Goal: Navigation & Orientation: Find specific page/section

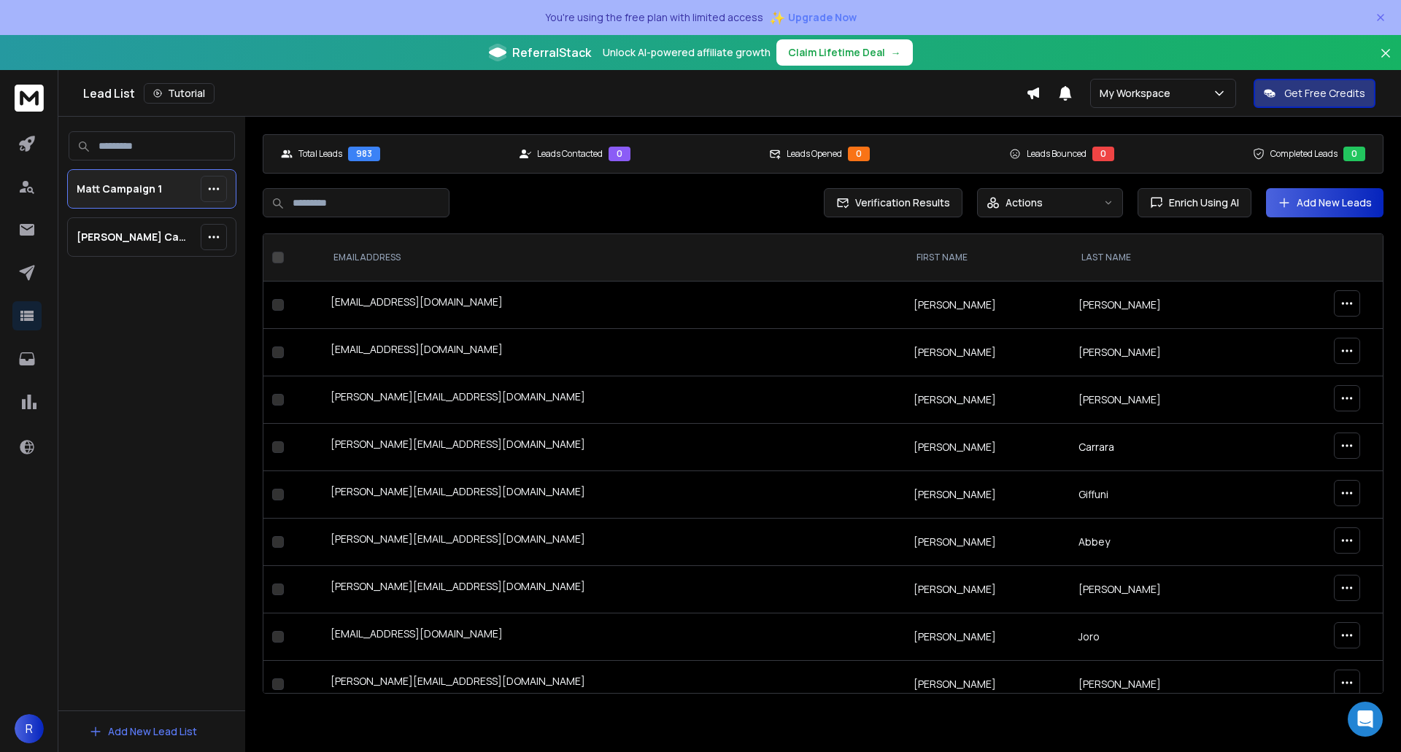
click at [115, 236] on p "[PERSON_NAME] Campaign 1" at bounding box center [136, 237] width 118 height 15
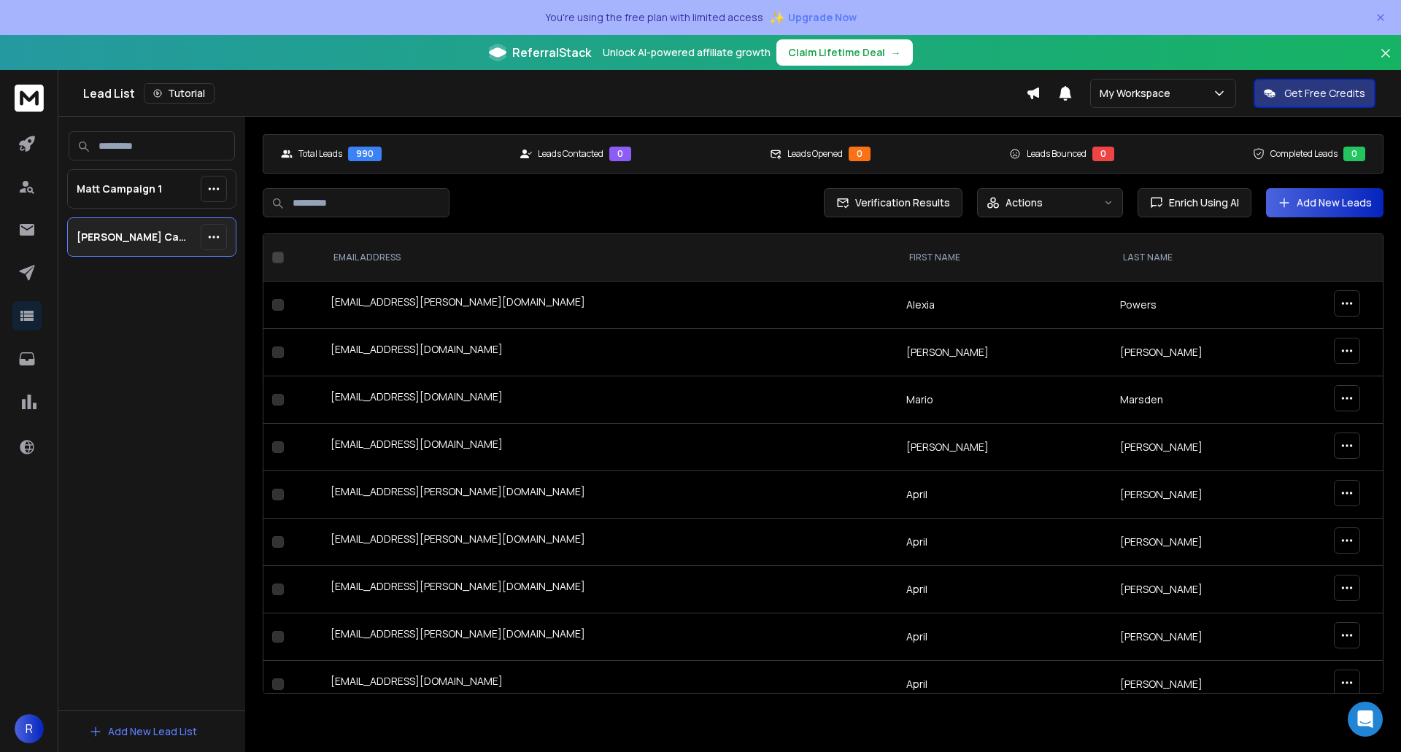
click at [156, 189] on p "Matt Campaign 1" at bounding box center [119, 189] width 85 height 15
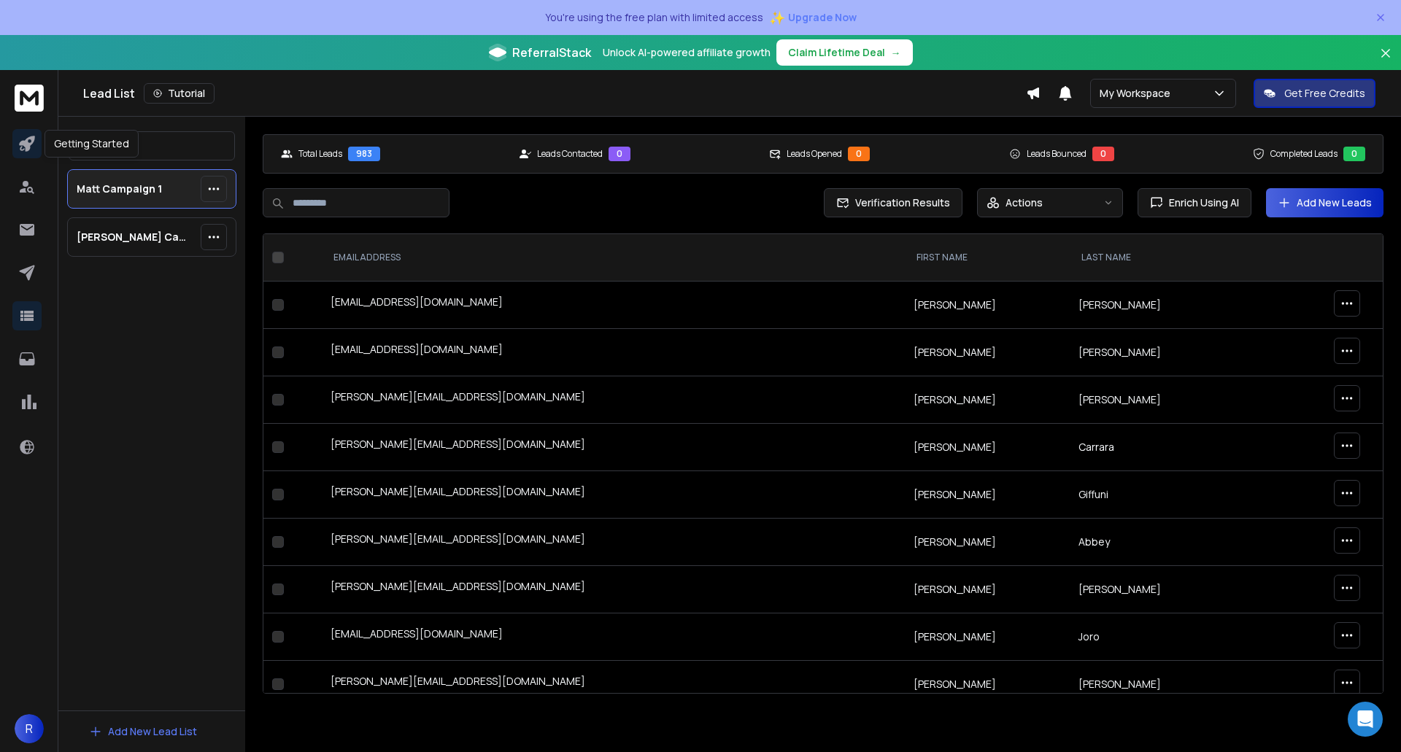
click at [31, 139] on icon at bounding box center [27, 144] width 16 height 16
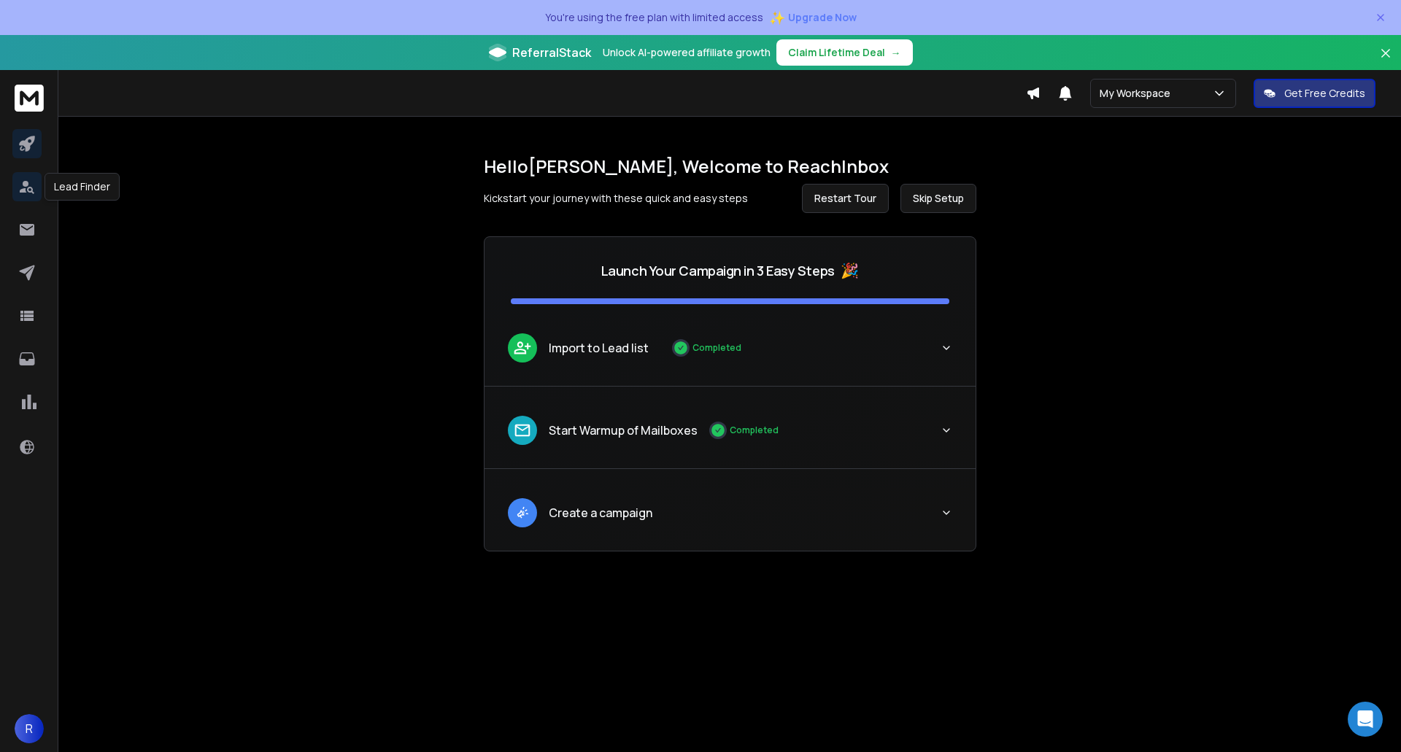
click at [22, 189] on icon at bounding box center [27, 190] width 15 height 7
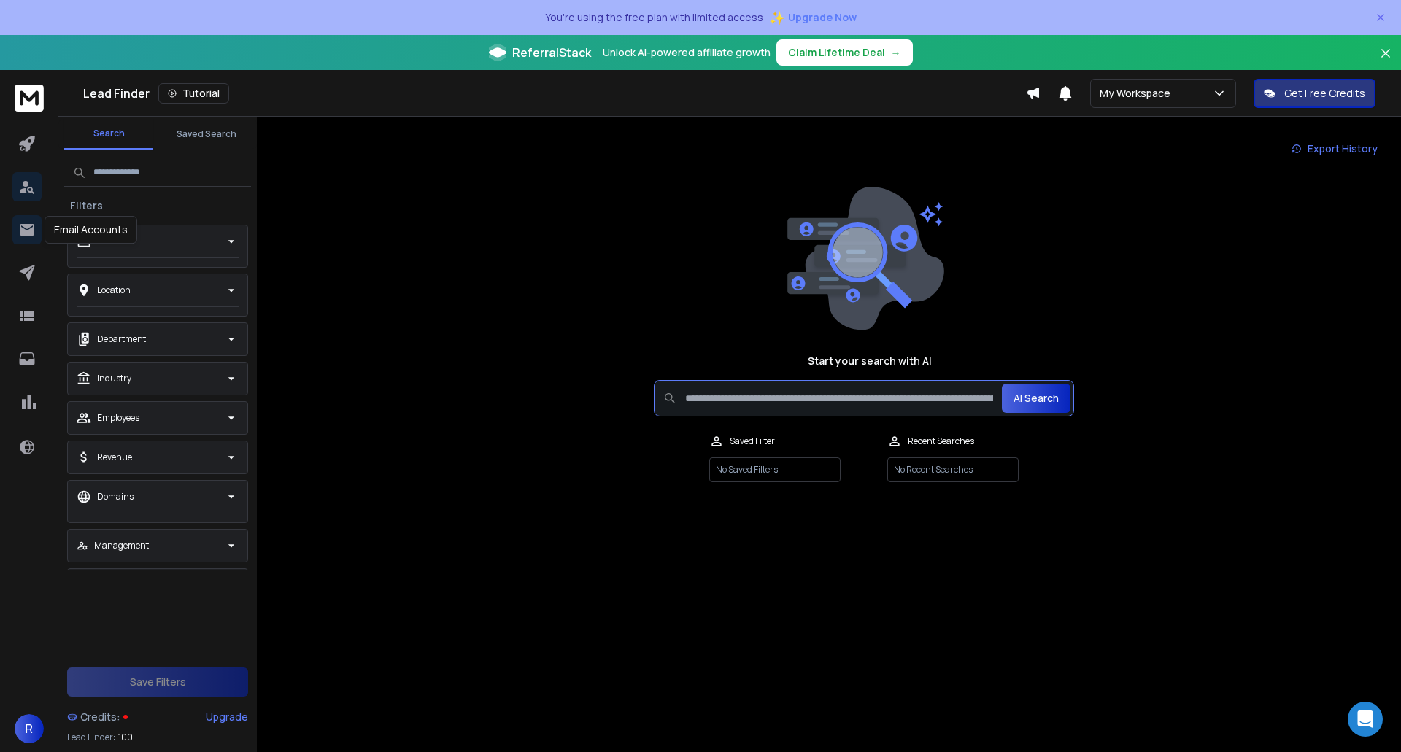
click at [26, 231] on icon at bounding box center [27, 230] width 15 height 12
